Goal: Task Accomplishment & Management: Manage account settings

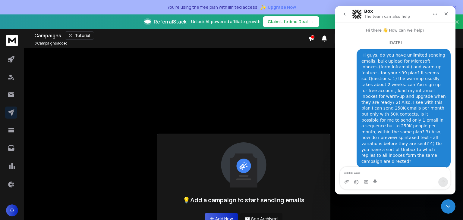
scroll to position [2238, 0]
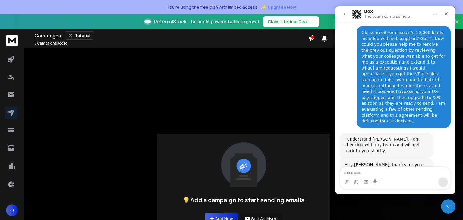
click at [449, 206] on icon "Close Intercom Messenger" at bounding box center [448, 206] width 4 height 2
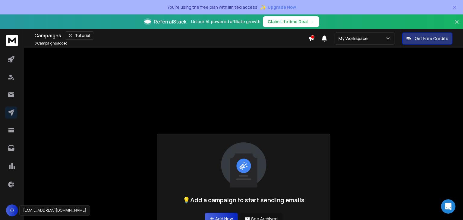
click at [12, 210] on span "O" at bounding box center [12, 211] width 12 height 12
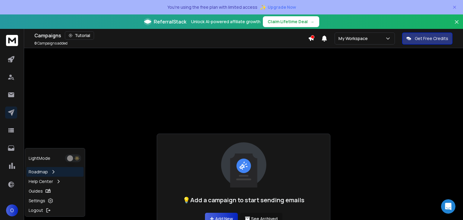
click at [76, 158] on icon at bounding box center [77, 158] width 5 height 5
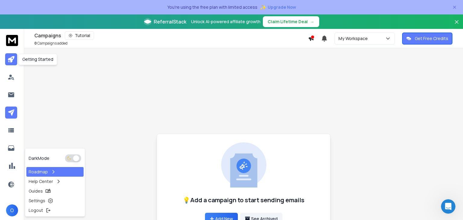
click at [10, 61] on icon at bounding box center [9, 61] width 2 height 2
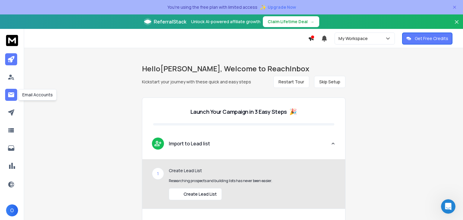
click at [12, 95] on icon at bounding box center [11, 94] width 6 height 5
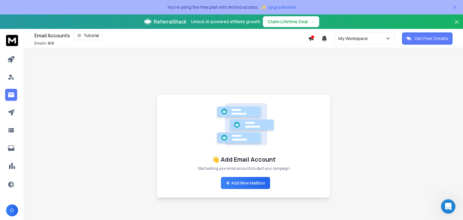
click at [248, 185] on button "Add New Mailbox" at bounding box center [245, 183] width 49 height 12
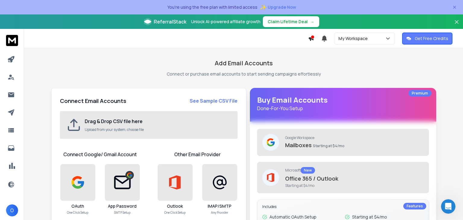
click at [210, 100] on strong "See Sample CSV File" at bounding box center [213, 101] width 48 height 7
click at [129, 120] on h2 "Drag & Drop CSV file here" at bounding box center [158, 121] width 146 height 7
type input "**********"
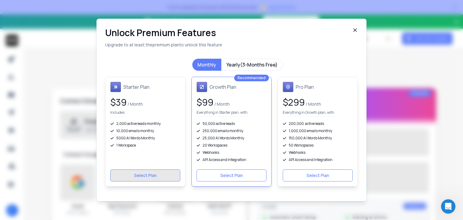
click at [136, 176] on button "Select Plan" at bounding box center [145, 176] width 70 height 12
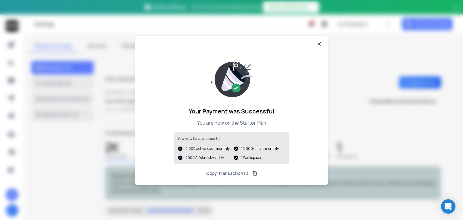
click at [319, 42] on icon at bounding box center [319, 44] width 5 height 5
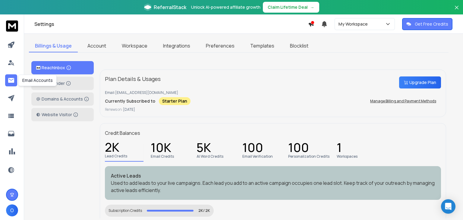
click at [10, 79] on icon at bounding box center [11, 80] width 6 height 5
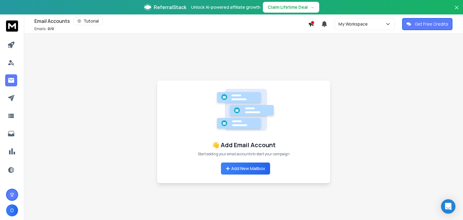
click at [240, 170] on button "Add New Mailbox" at bounding box center [245, 169] width 49 height 12
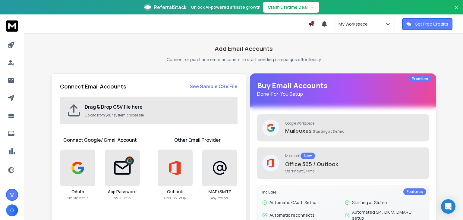
click at [130, 109] on h2 "Drag & Drop CSV file here" at bounding box center [158, 106] width 146 height 7
type input "**********"
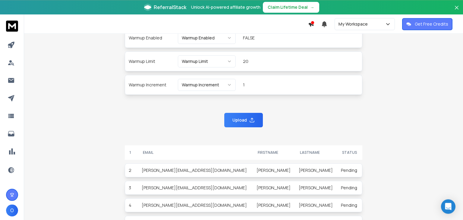
scroll to position [401, 0]
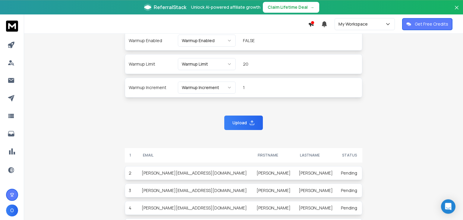
click at [241, 121] on p "Upload" at bounding box center [239, 123] width 14 height 6
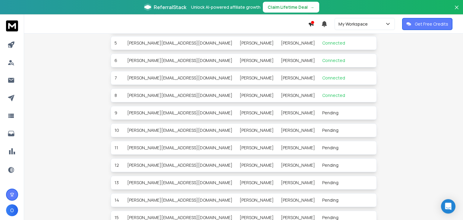
scroll to position [388, 0]
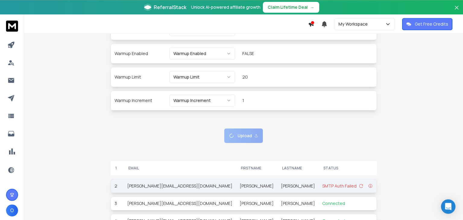
click at [359, 184] on icon at bounding box center [361, 186] width 4 height 4
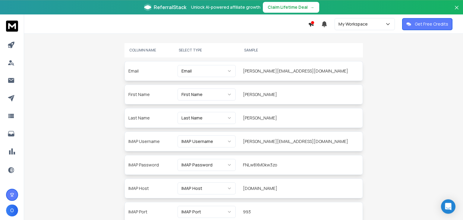
scroll to position [86, 0]
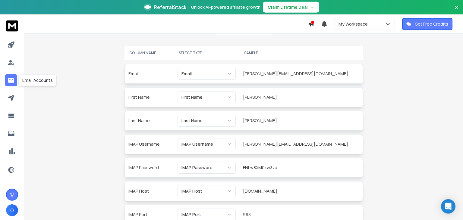
click at [11, 81] on icon at bounding box center [11, 80] width 6 height 5
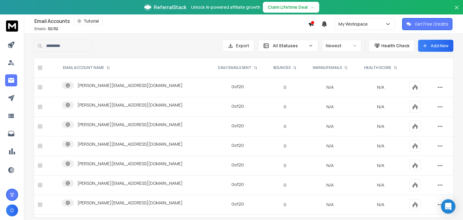
click at [316, 47] on div "All Statuses" at bounding box center [288, 46] width 60 height 12
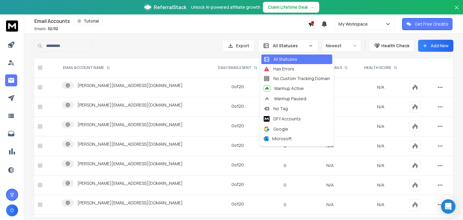
click at [455, 61] on div "Export All Statuses Newest Health Check Add New EMAIL ACCOUNT NAME DAILY EMAILS…" at bounding box center [243, 129] width 439 height 190
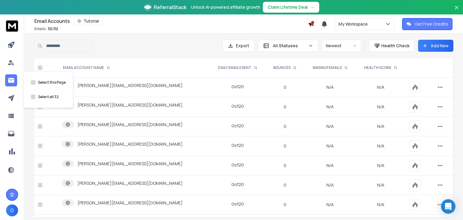
click at [39, 66] on button "Select this Page" at bounding box center [40, 67] width 5 height 5
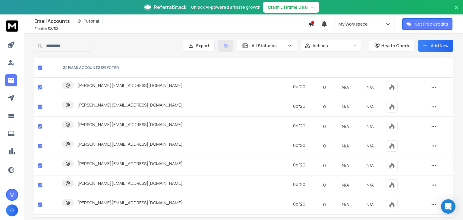
click at [226, 50] on button at bounding box center [225, 46] width 15 height 12
click at [356, 48] on button "Actions" at bounding box center [331, 46] width 60 height 12
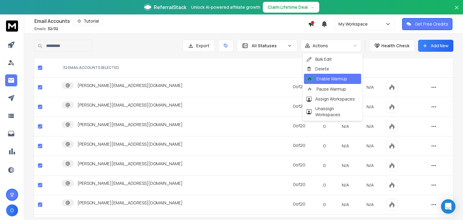
click at [342, 79] on div "Enable Warmup" at bounding box center [326, 79] width 41 height 7
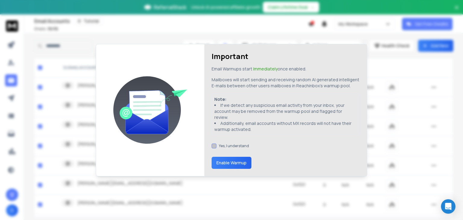
click at [213, 140] on div "Yes, I understand" at bounding box center [229, 146] width 37 height 12
click at [228, 162] on button "Enable Warmup" at bounding box center [231, 163] width 40 height 12
click at [214, 144] on button "Yes, I understand" at bounding box center [213, 146] width 5 height 5
click at [231, 159] on button "Enable Warmup" at bounding box center [231, 163] width 40 height 12
